Goal: Information Seeking & Learning: Check status

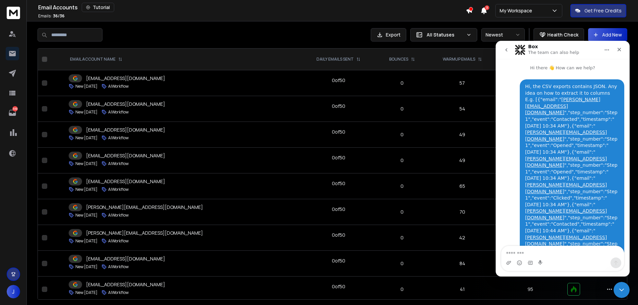
scroll to position [321, 0]
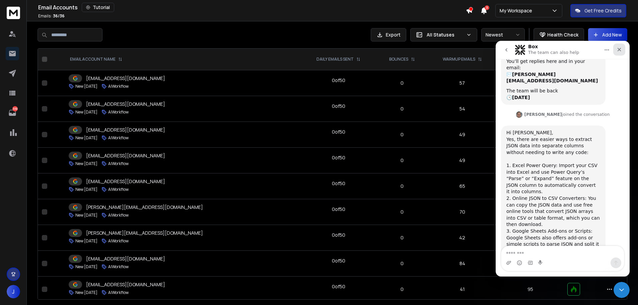
click at [620, 52] on div "Close" at bounding box center [619, 50] width 12 height 12
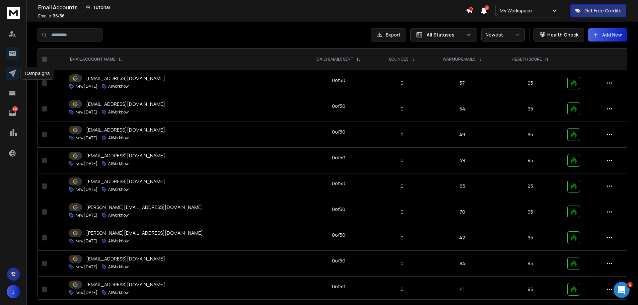
click at [12, 73] on icon at bounding box center [12, 73] width 7 height 7
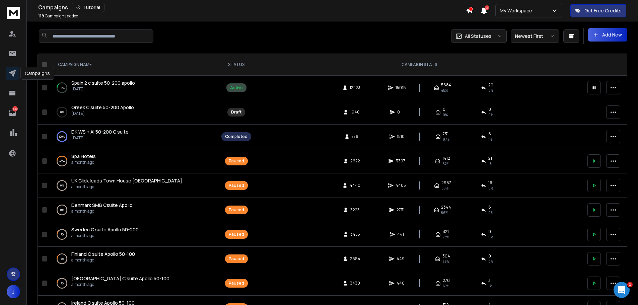
click at [123, 84] on span "Spain 2 c suite 50-200 apollo" at bounding box center [103, 83] width 64 height 6
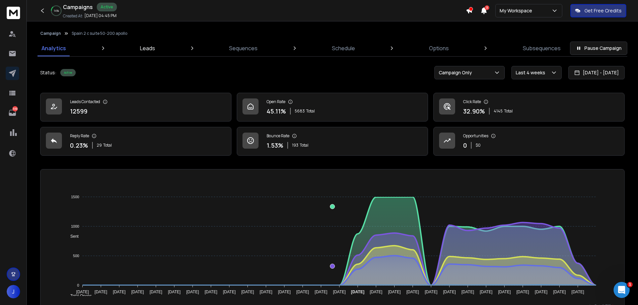
click at [147, 49] on p "Leads" at bounding box center [147, 48] width 15 height 8
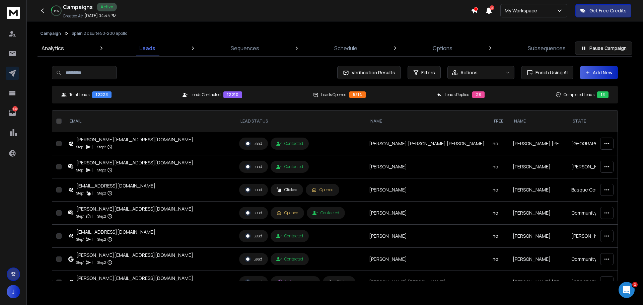
click at [64, 49] on p "Analytics" at bounding box center [53, 48] width 22 height 8
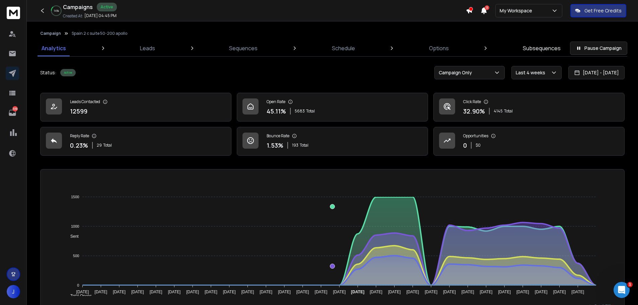
click at [534, 51] on p "Subsequences" at bounding box center [541, 48] width 38 height 8
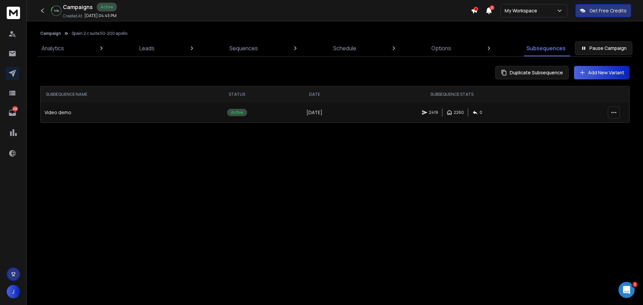
click at [67, 113] on td "Video demo" at bounding box center [118, 112] width 155 height 20
